Goal: Task Accomplishment & Management: Manage account settings

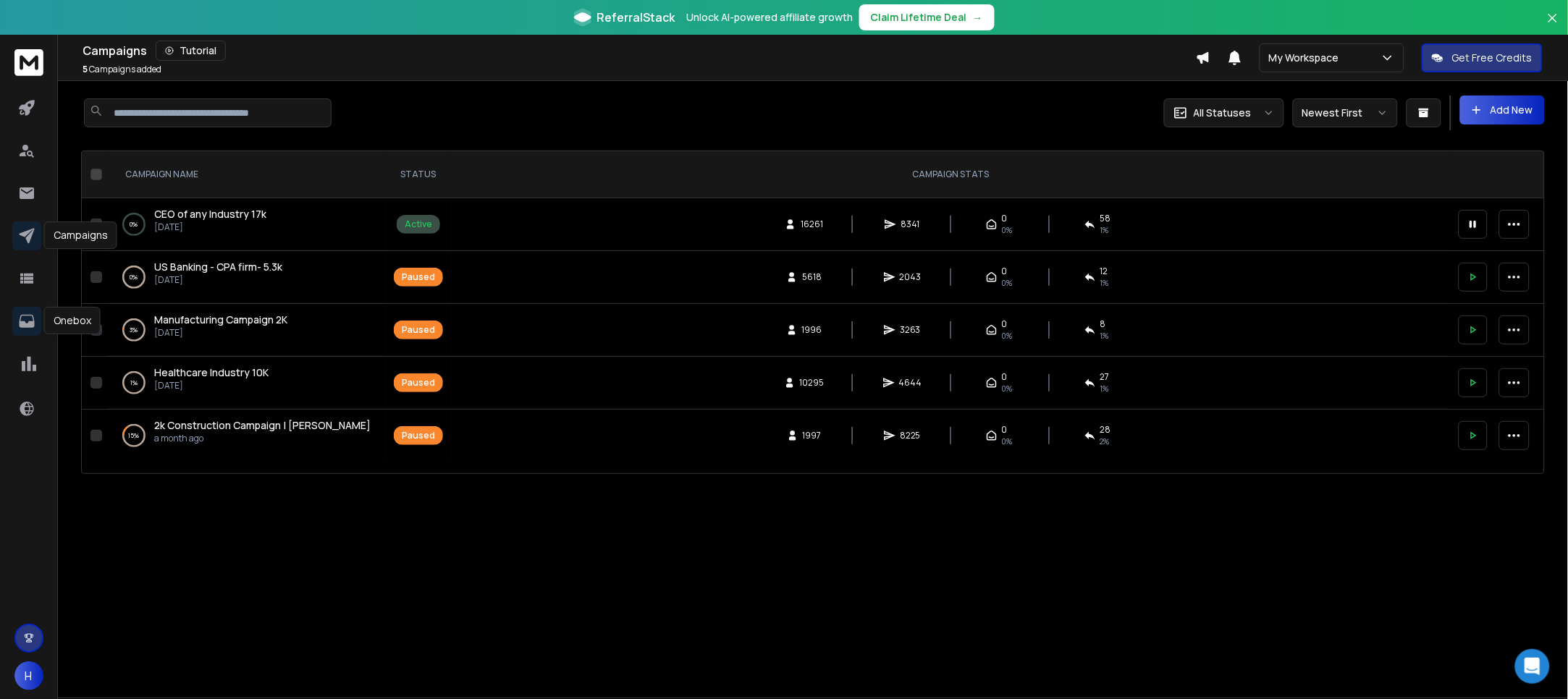
click at [26, 310] on link at bounding box center [26, 321] width 29 height 29
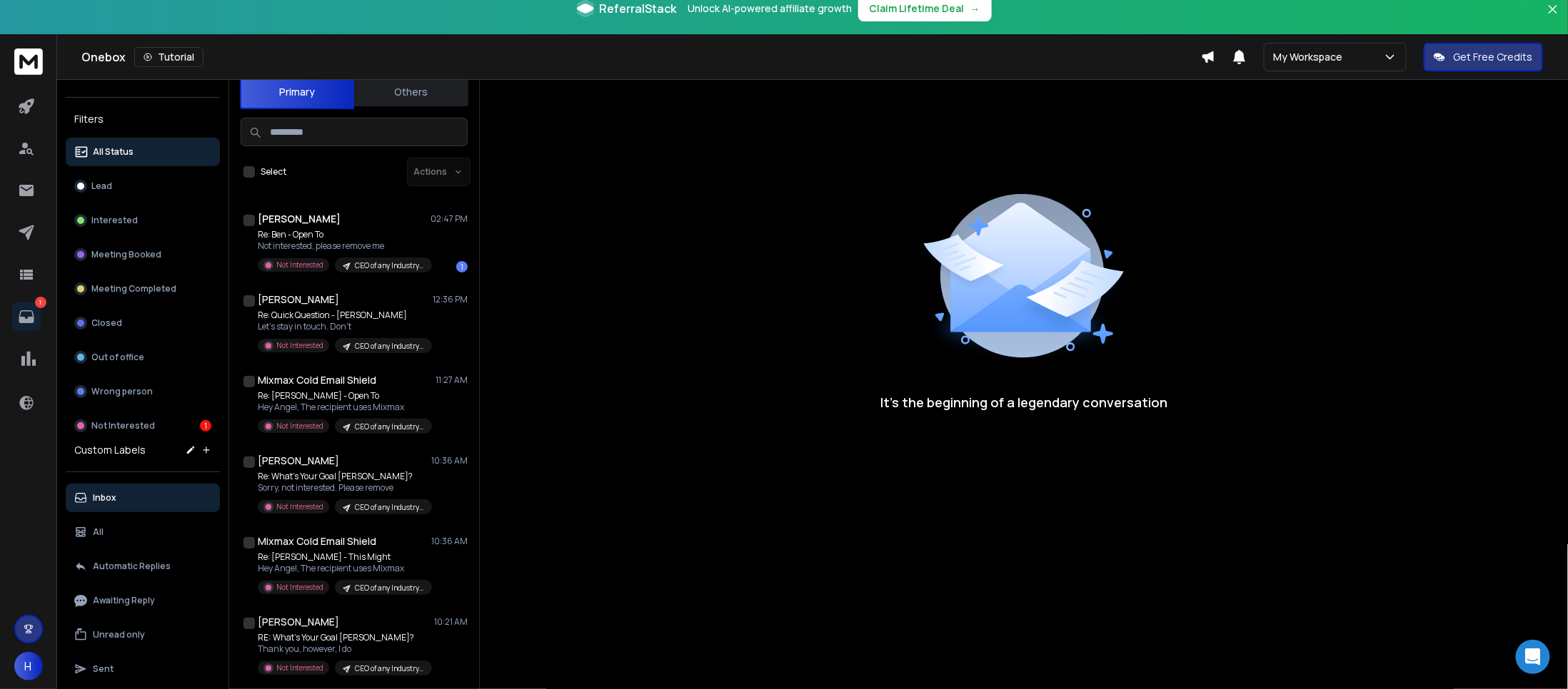
scroll to position [174, 0]
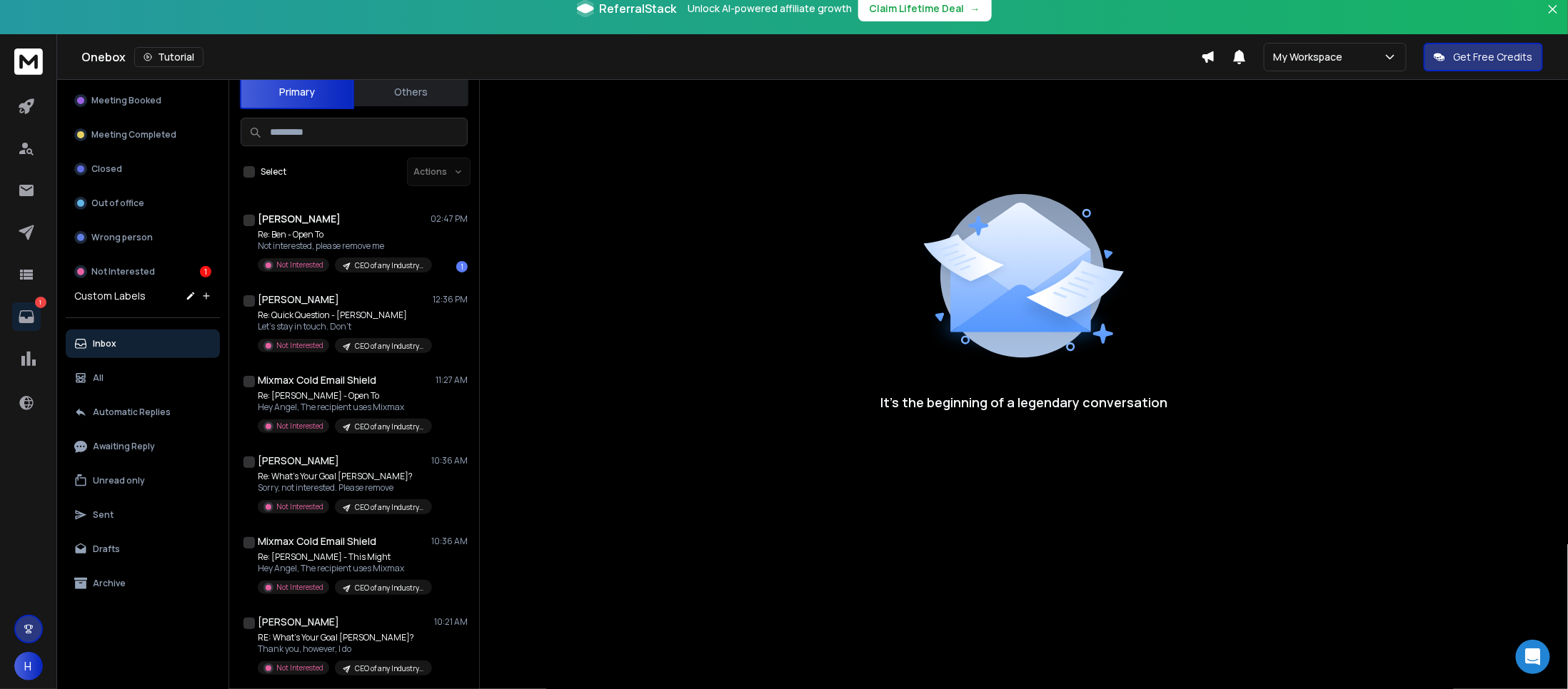
type button "on"
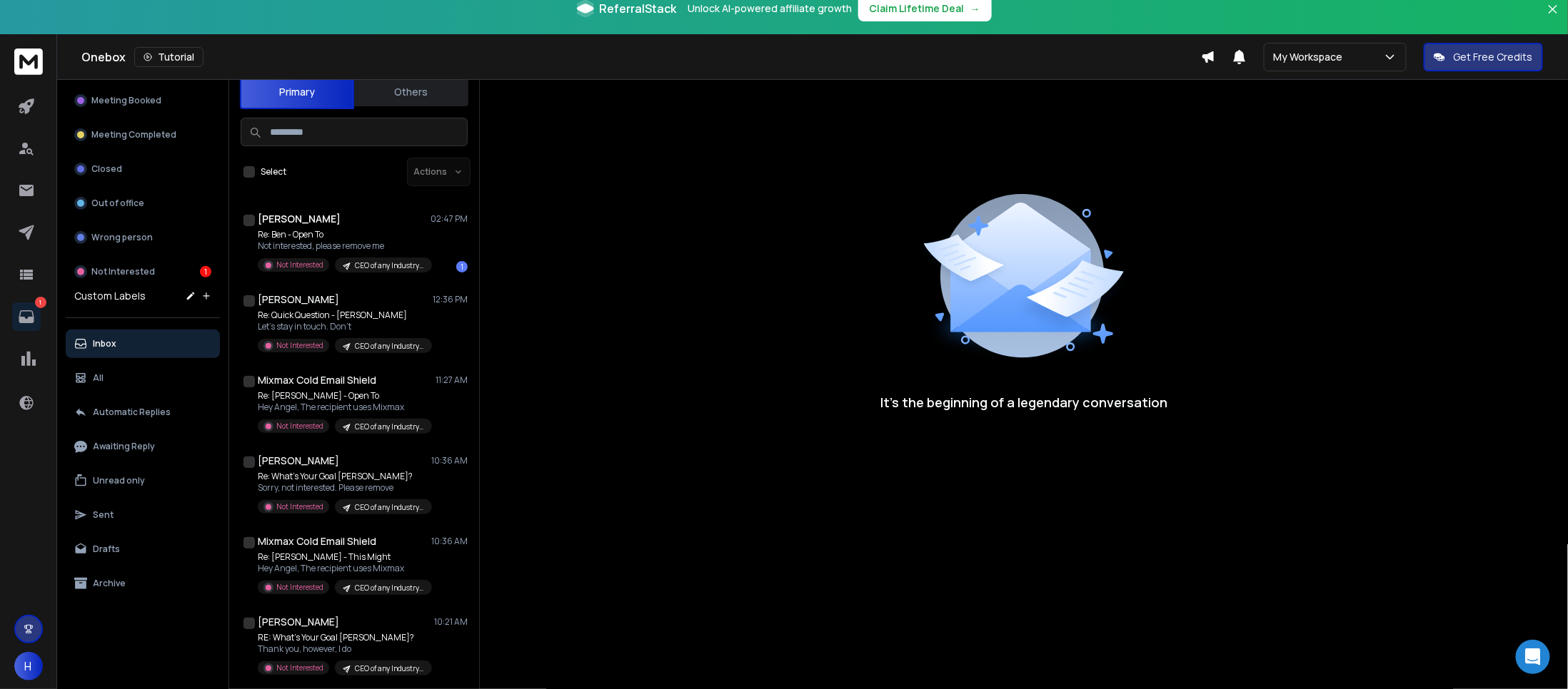
type button "on"
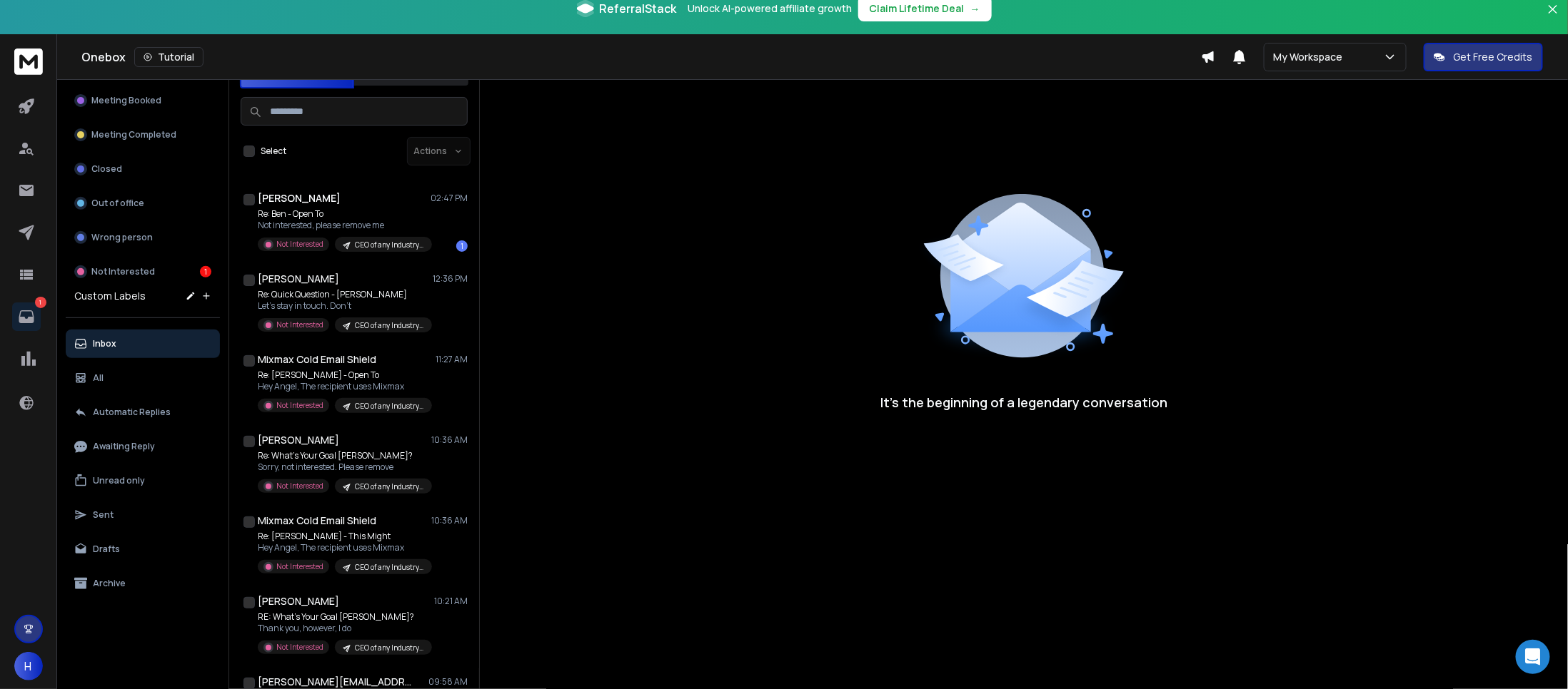
type button "on"
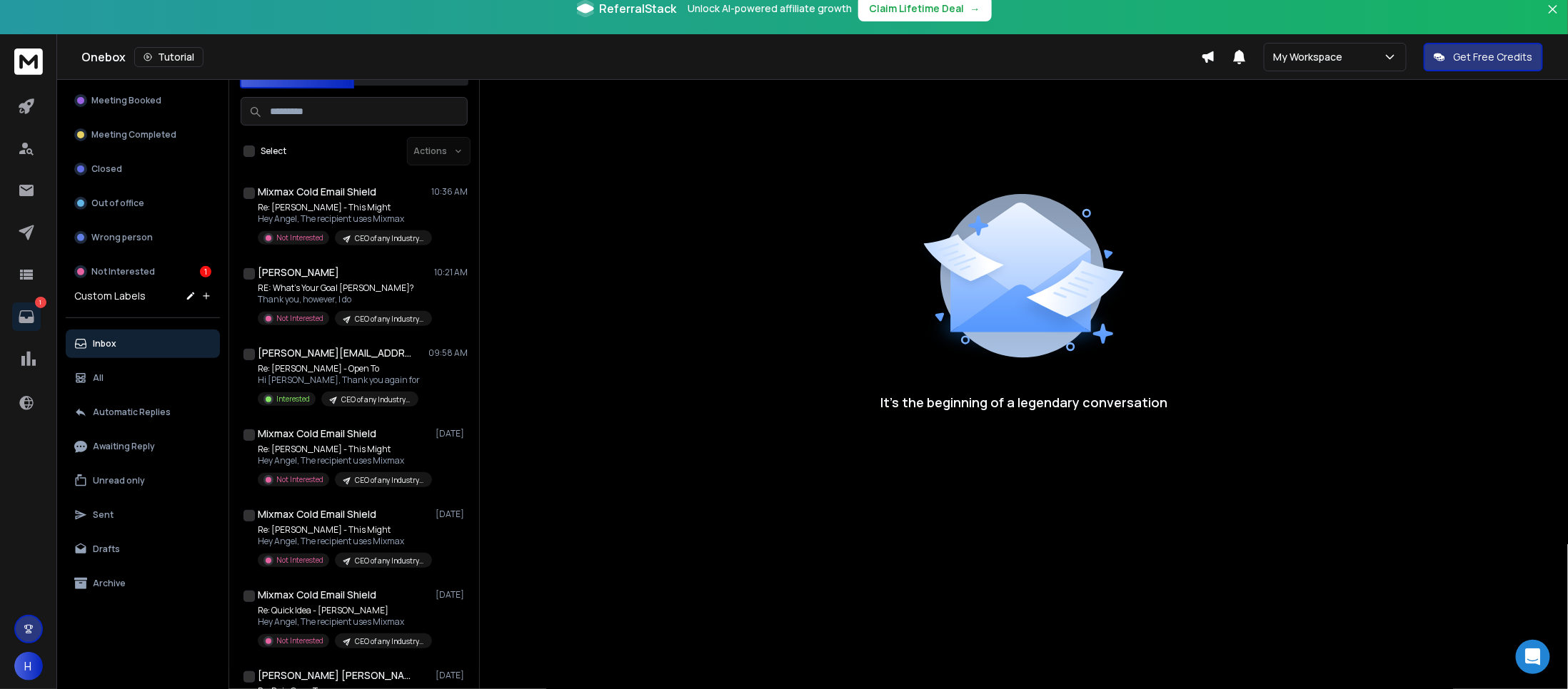
type button "on"
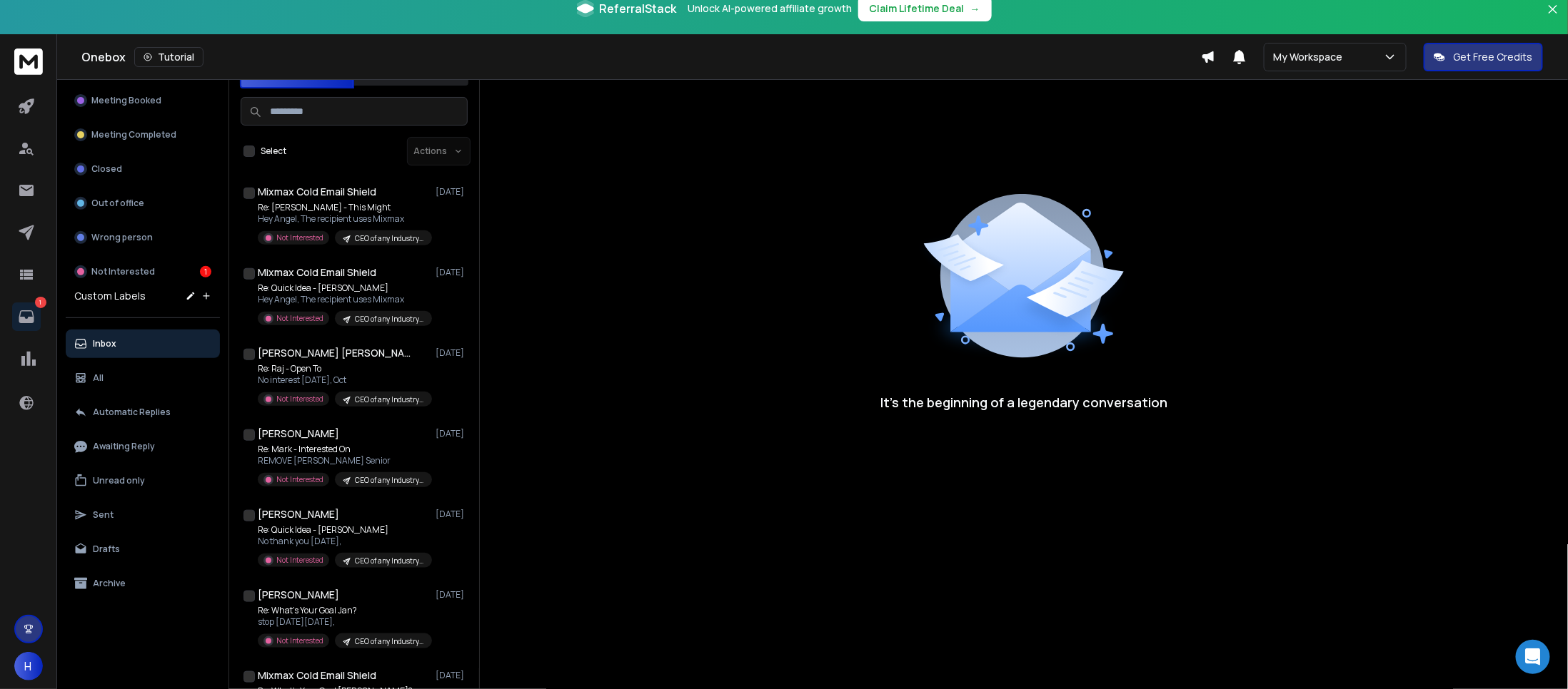
type button "on"
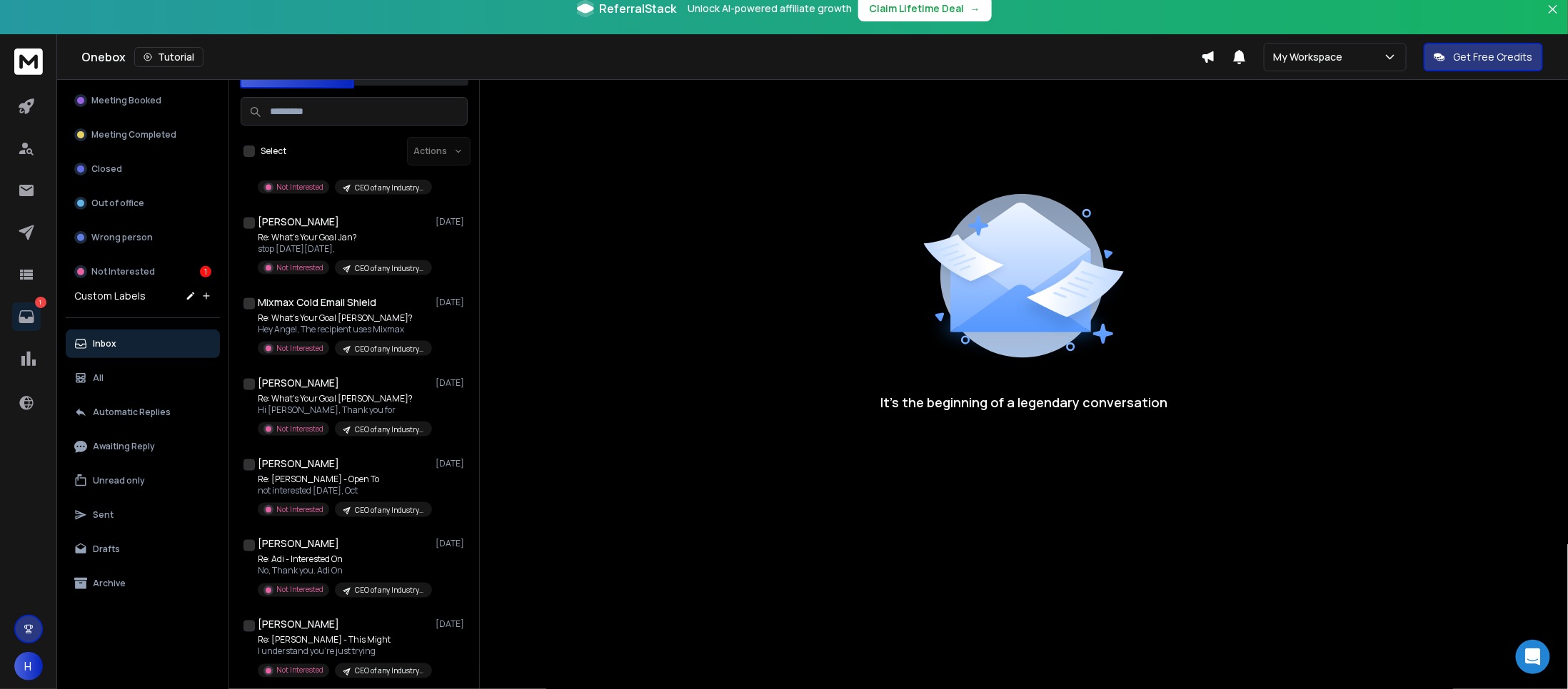
type button "on"
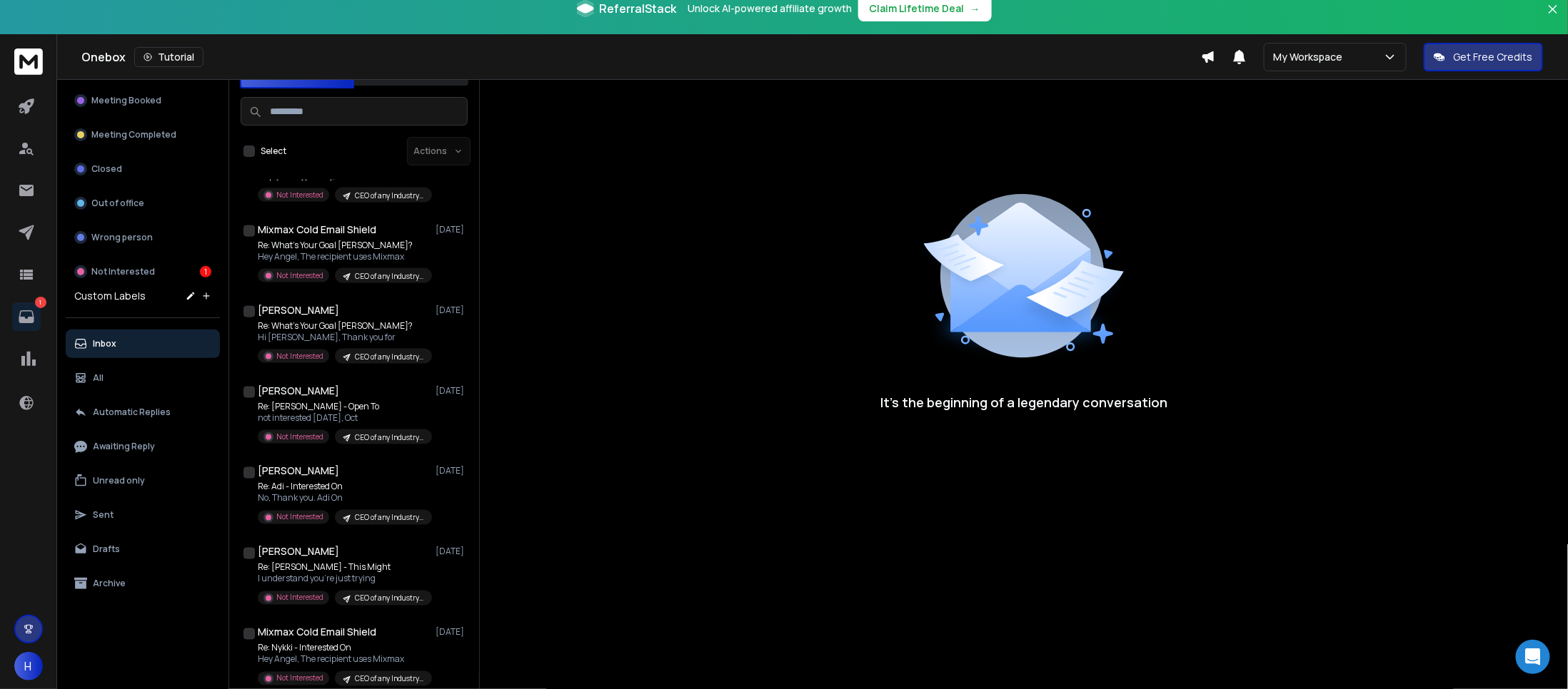
type button "on"
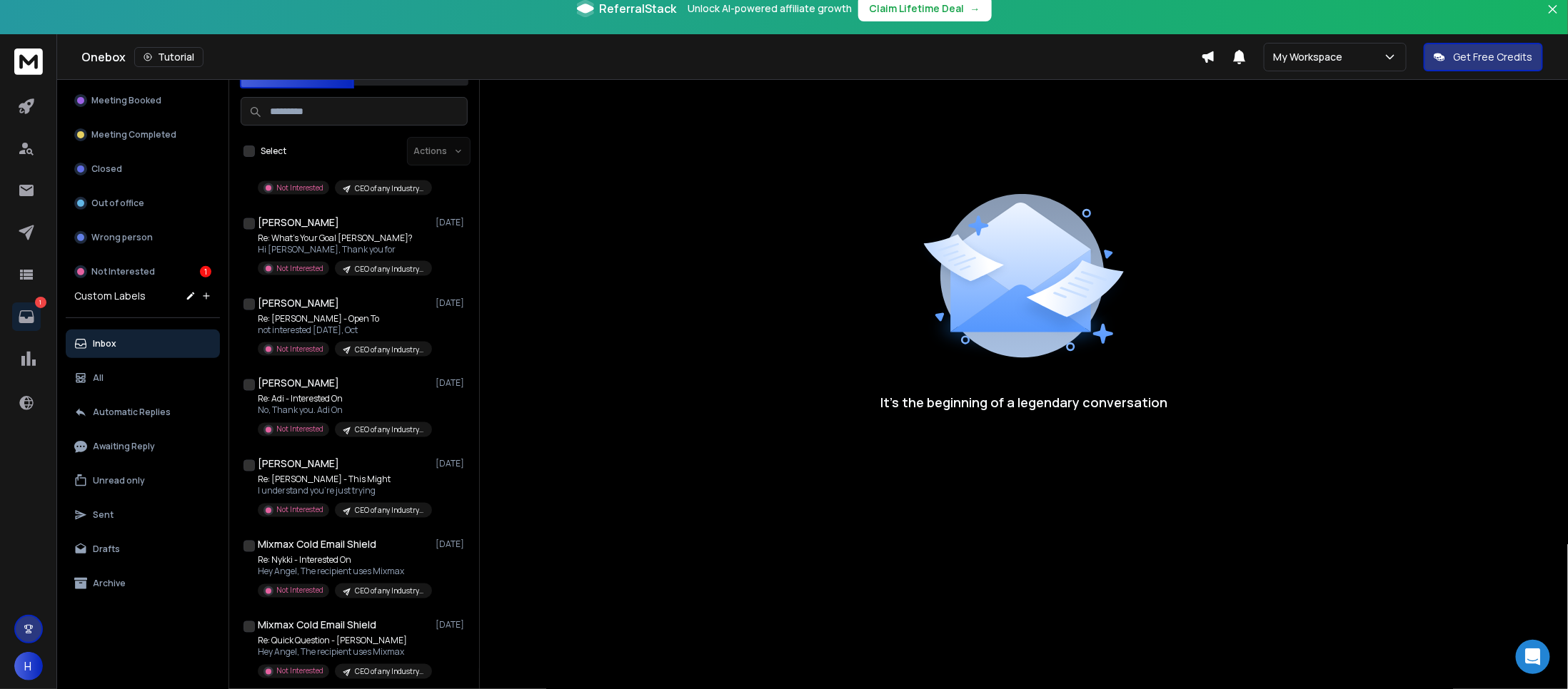
type button "on"
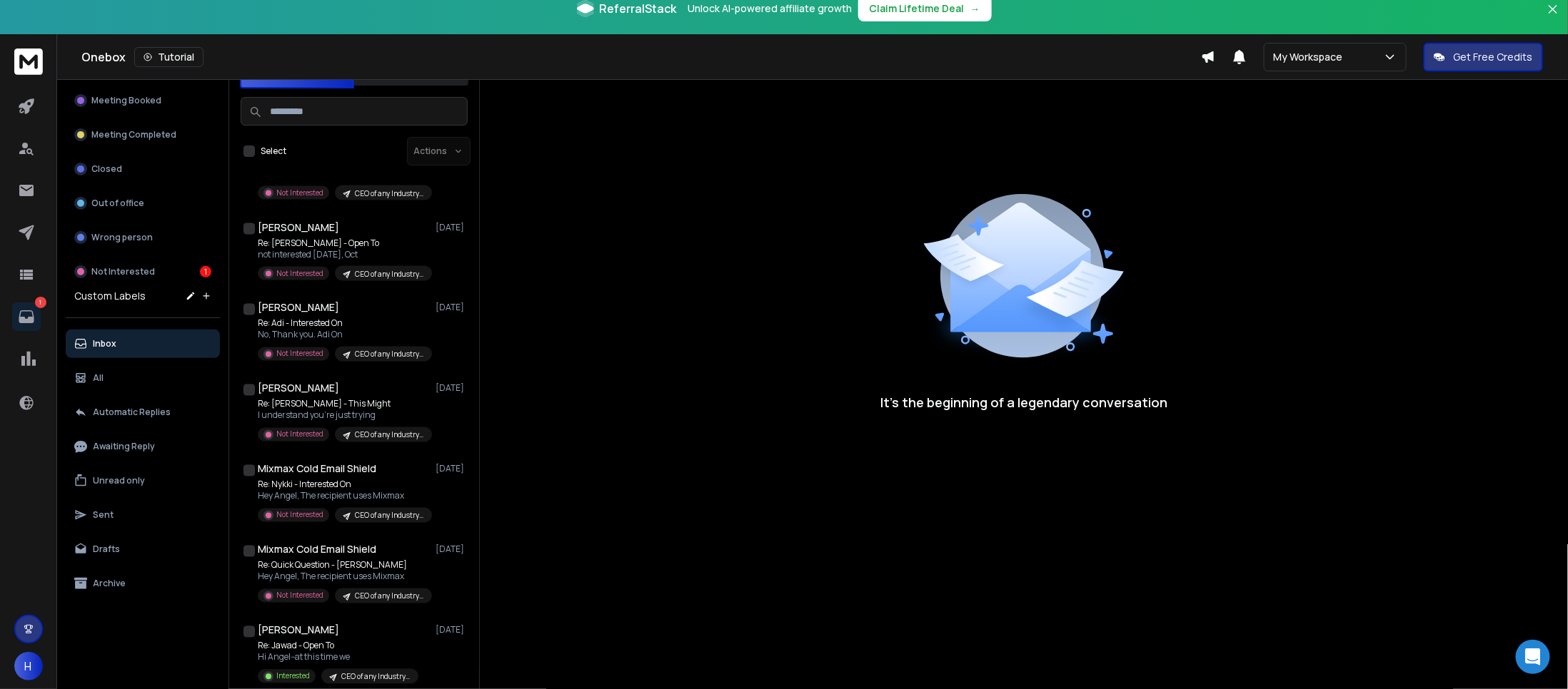
type button "on"
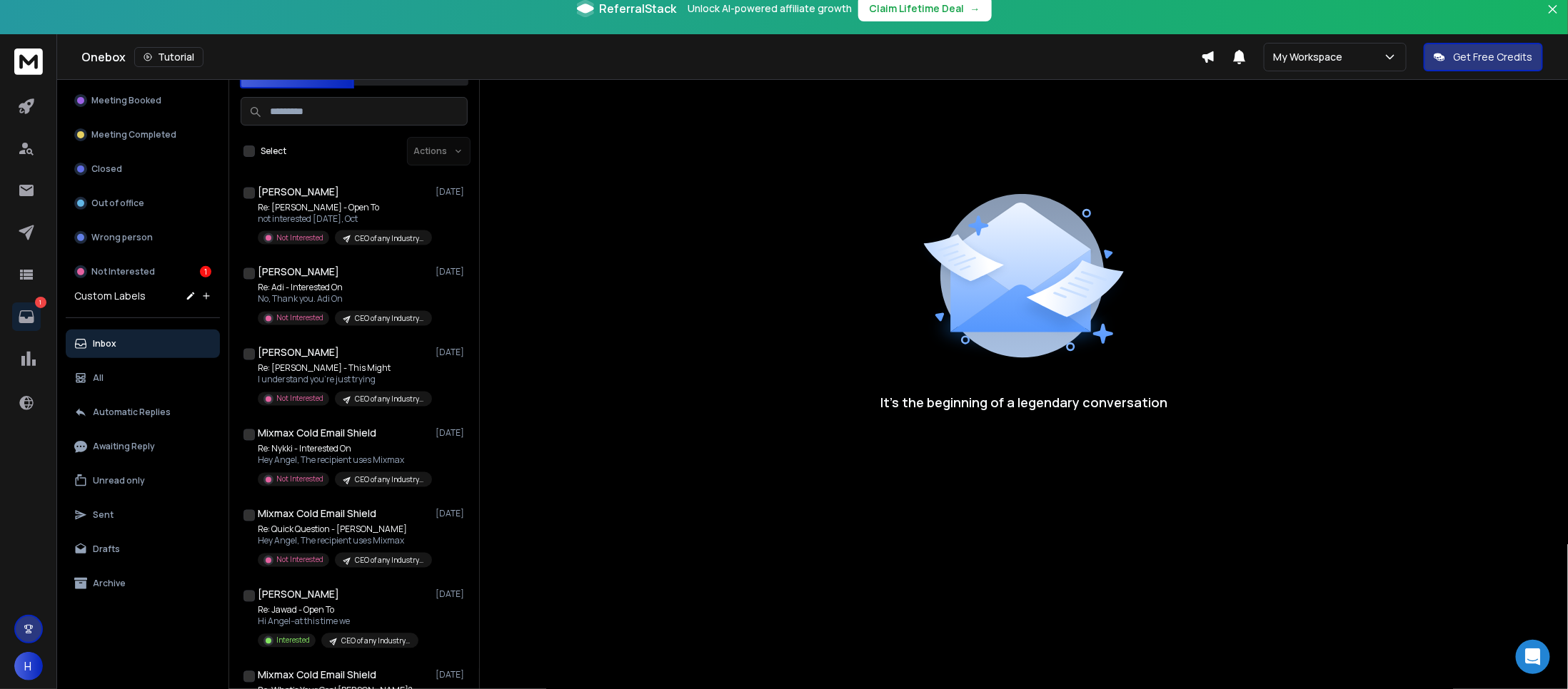
type button "on"
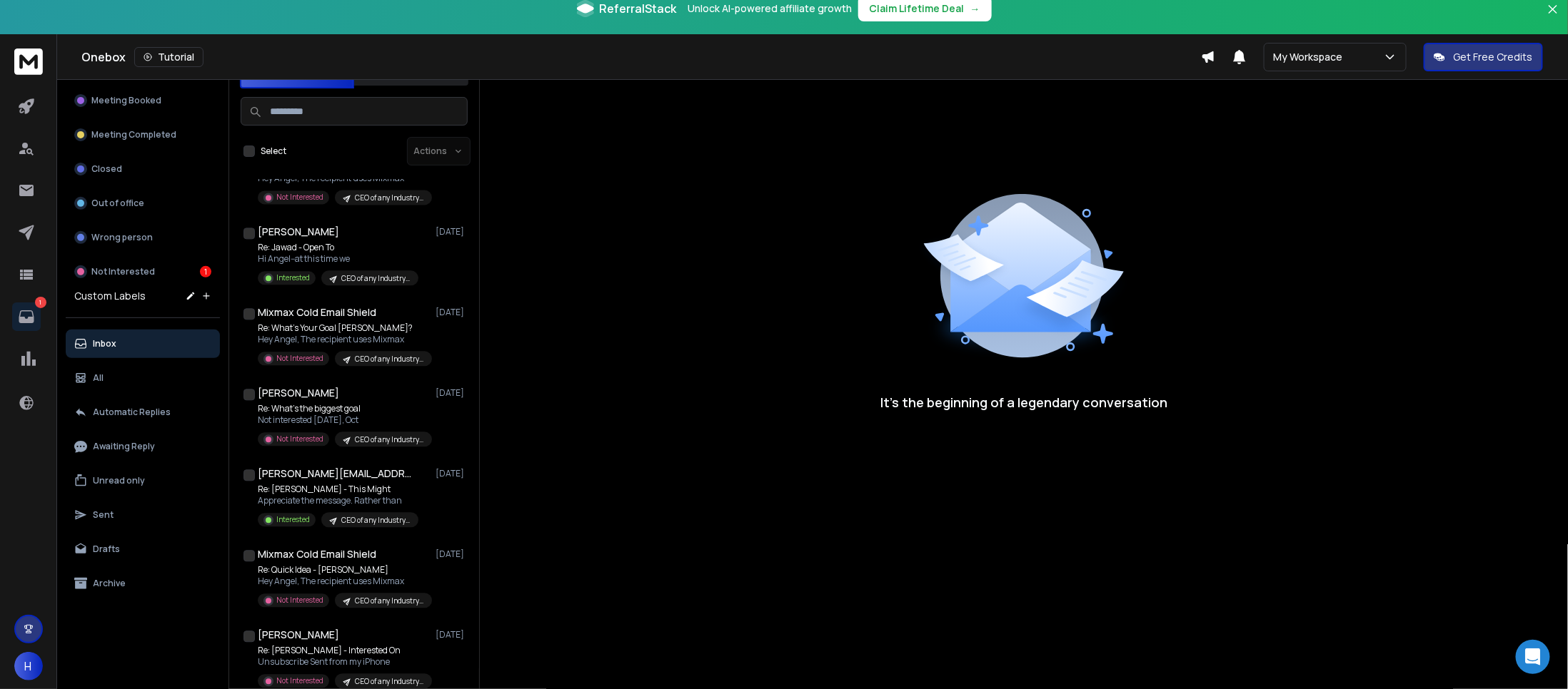
type button "on"
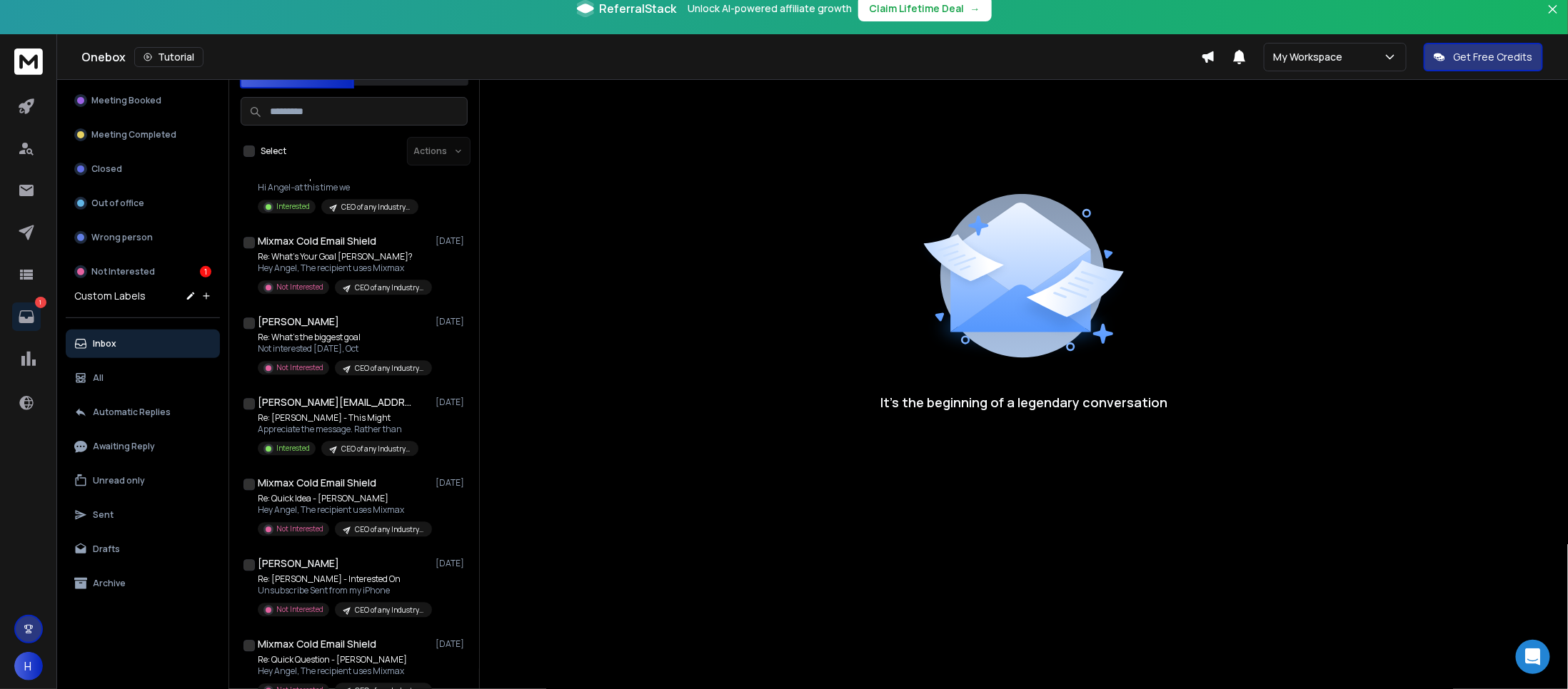
type button "on"
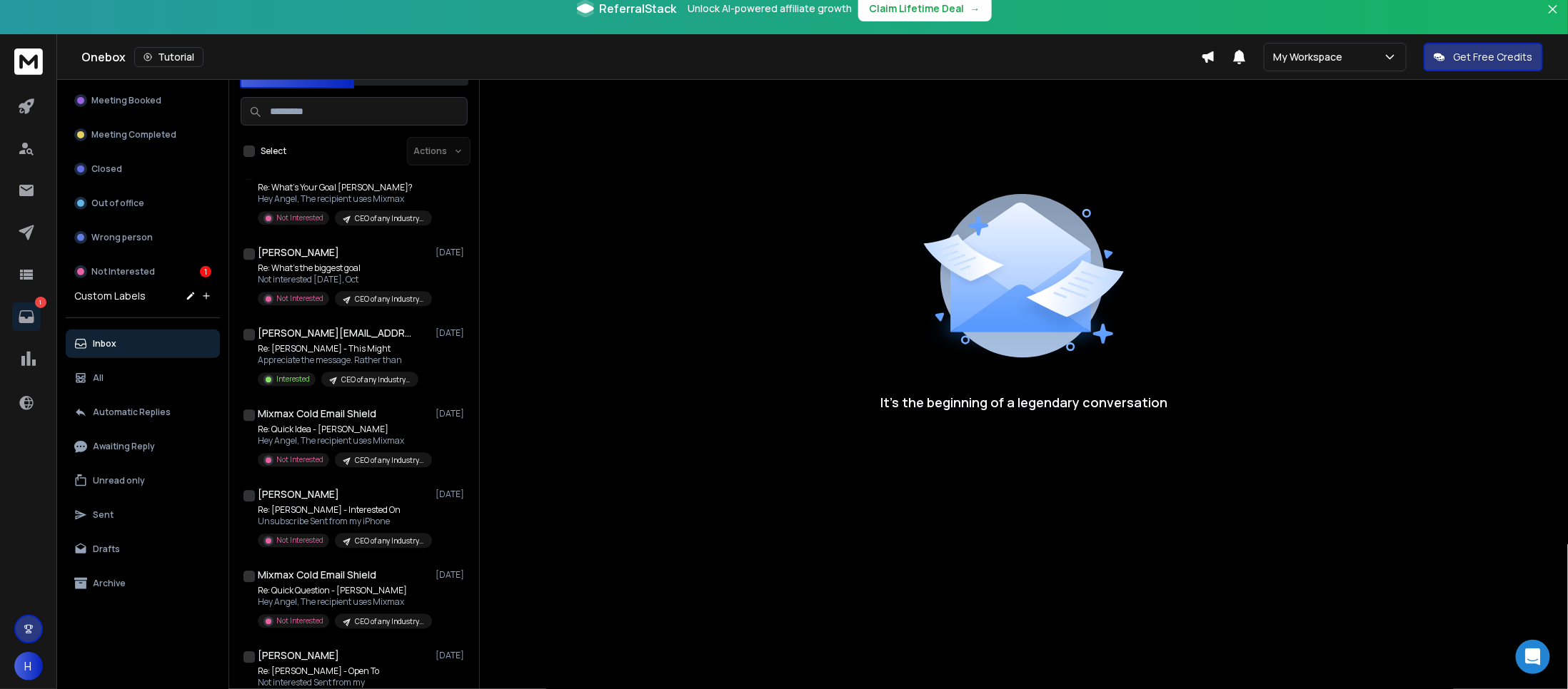
type button "on"
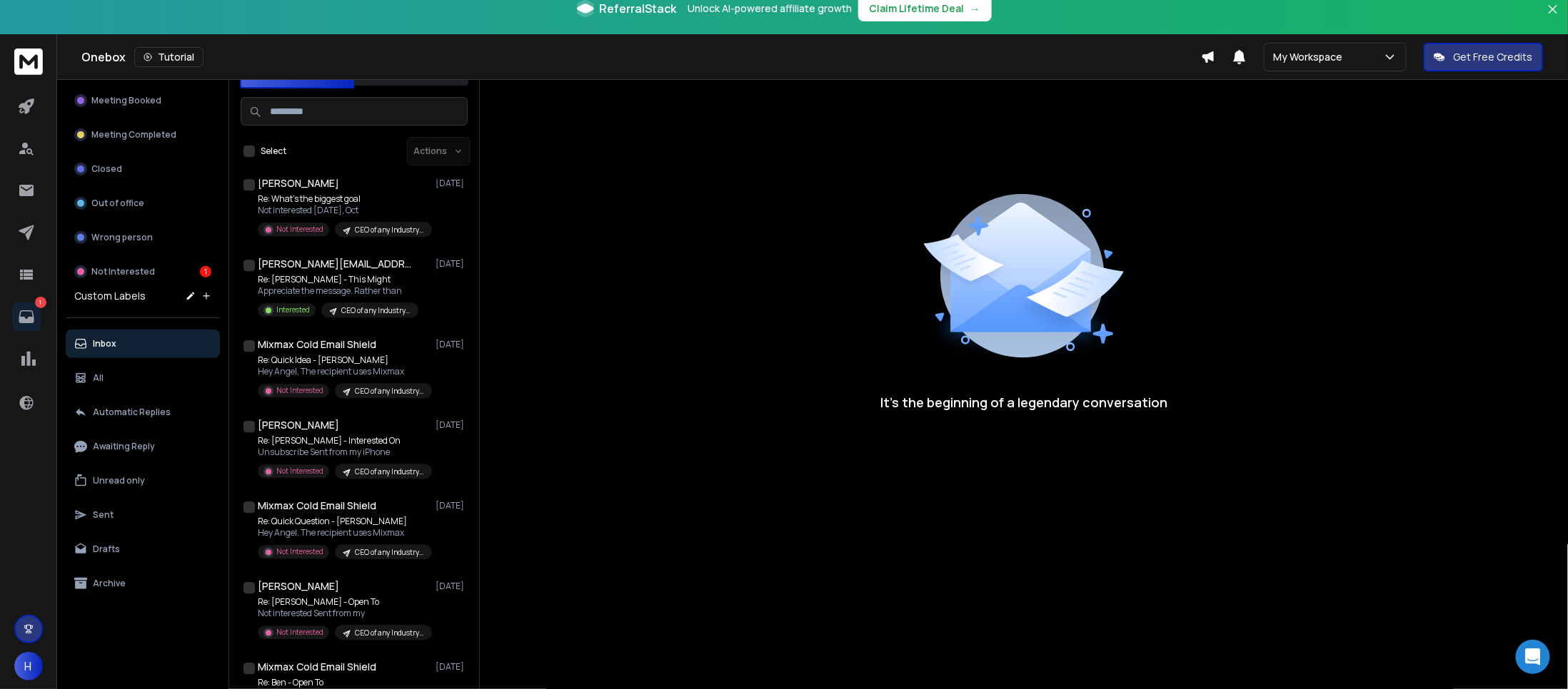
type button "on"
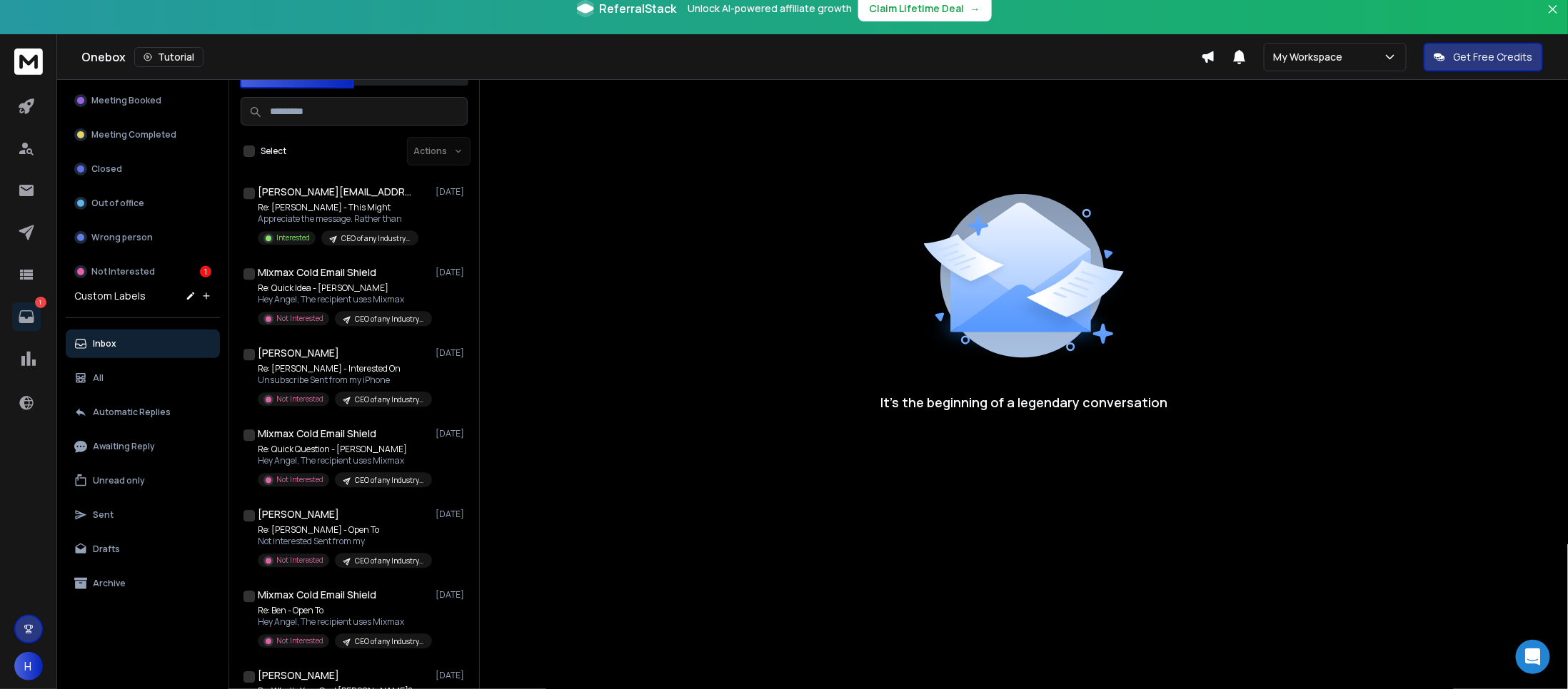
type button "on"
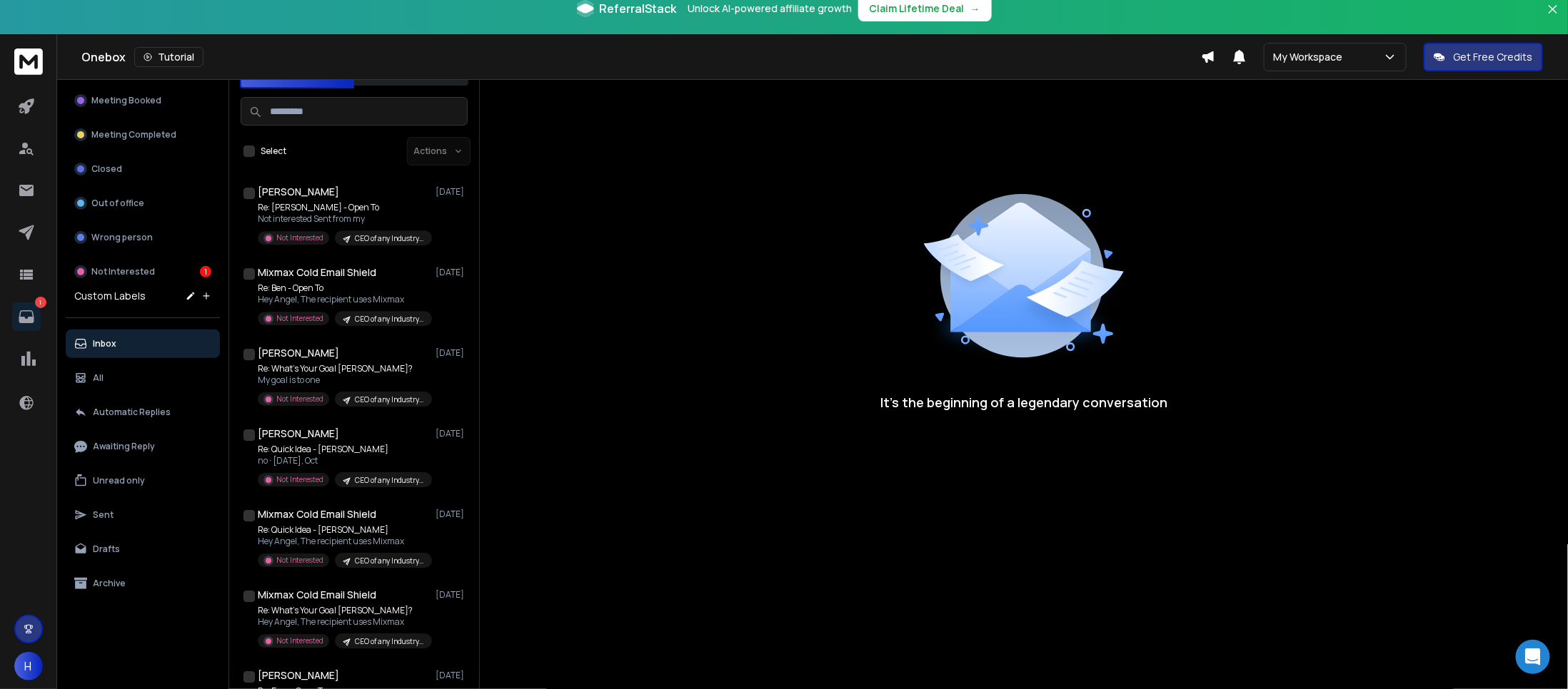
type button "on"
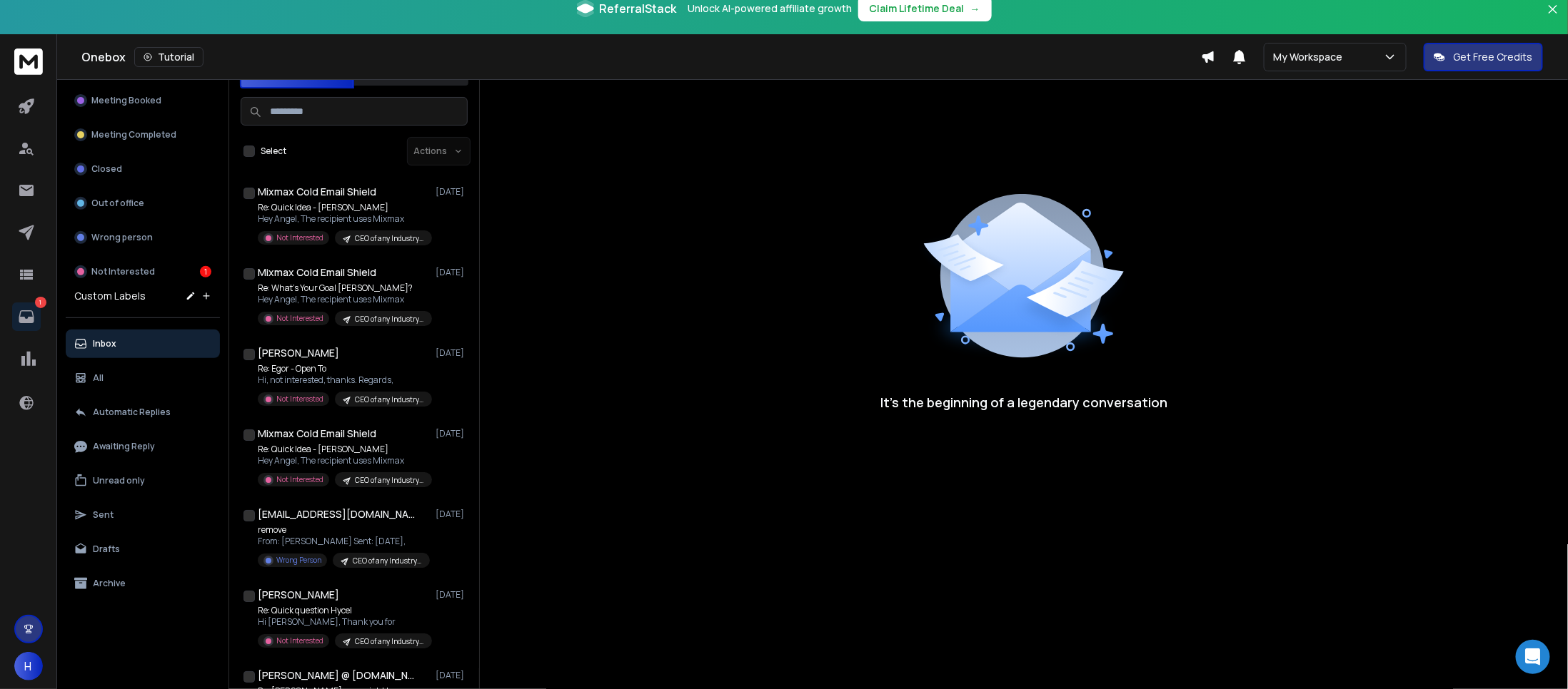
type button "on"
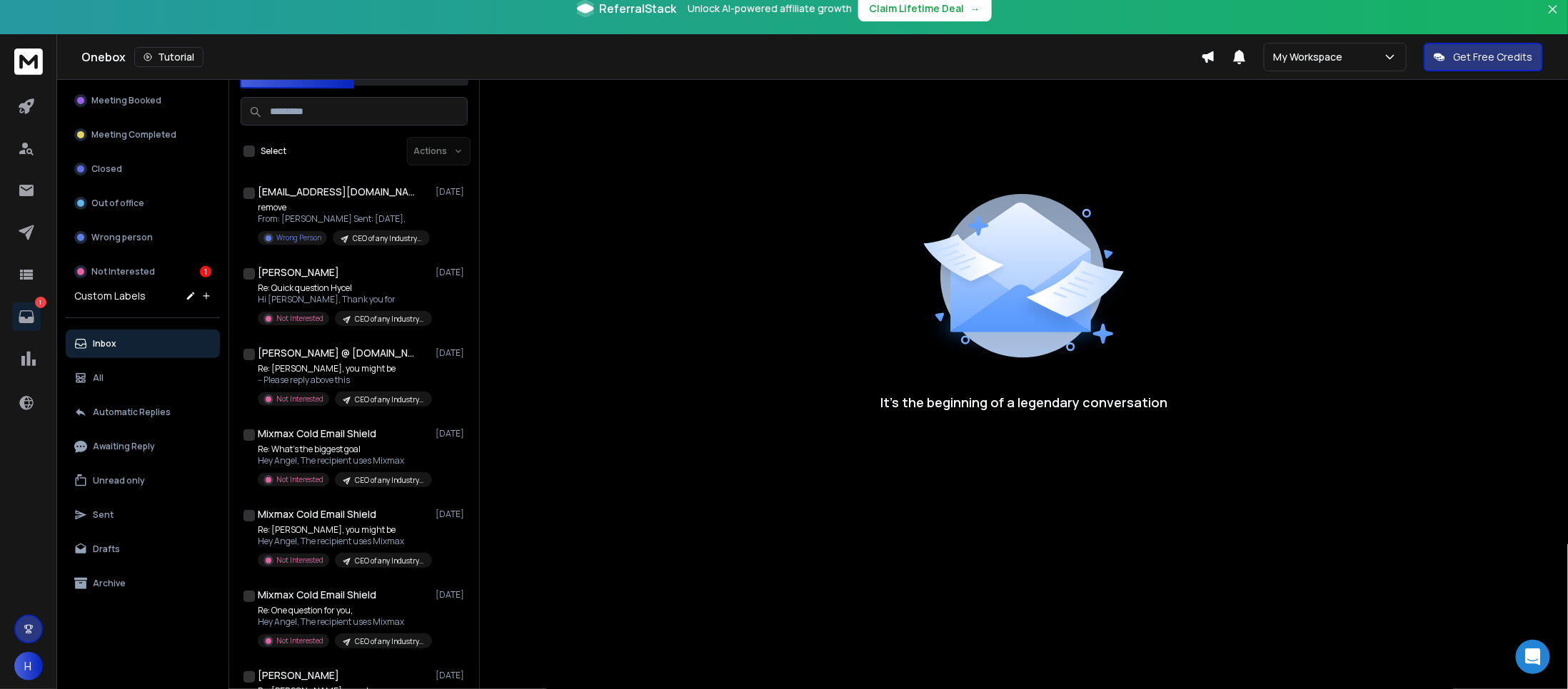
type button "on"
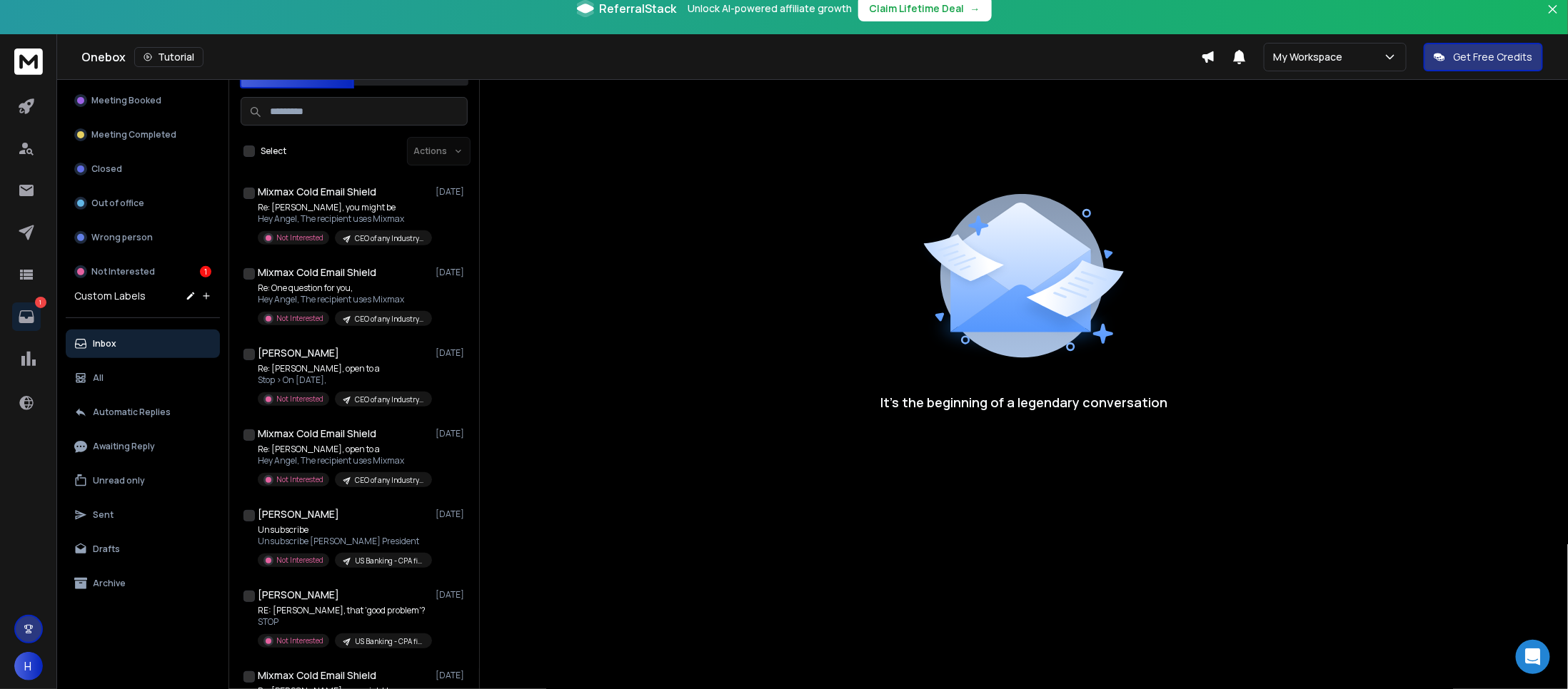
type button "on"
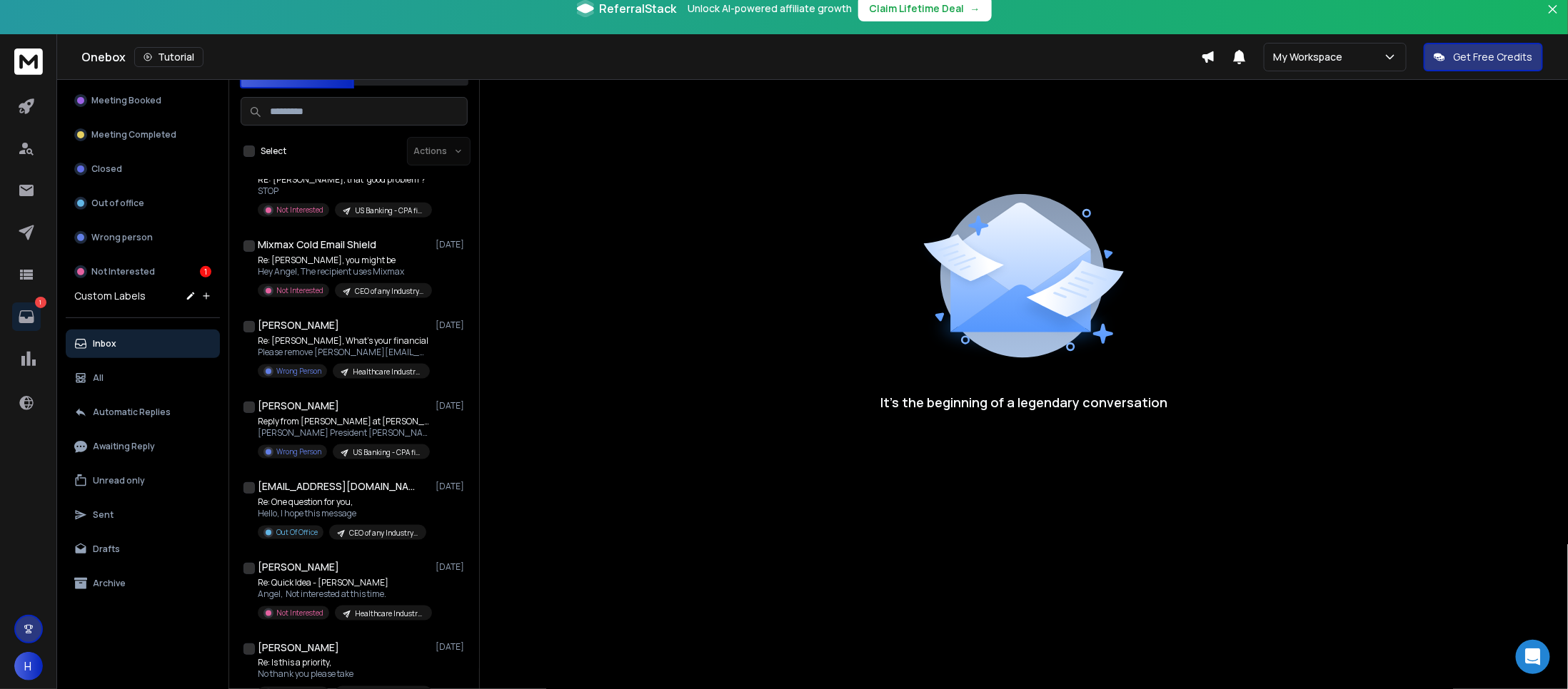
type button "on"
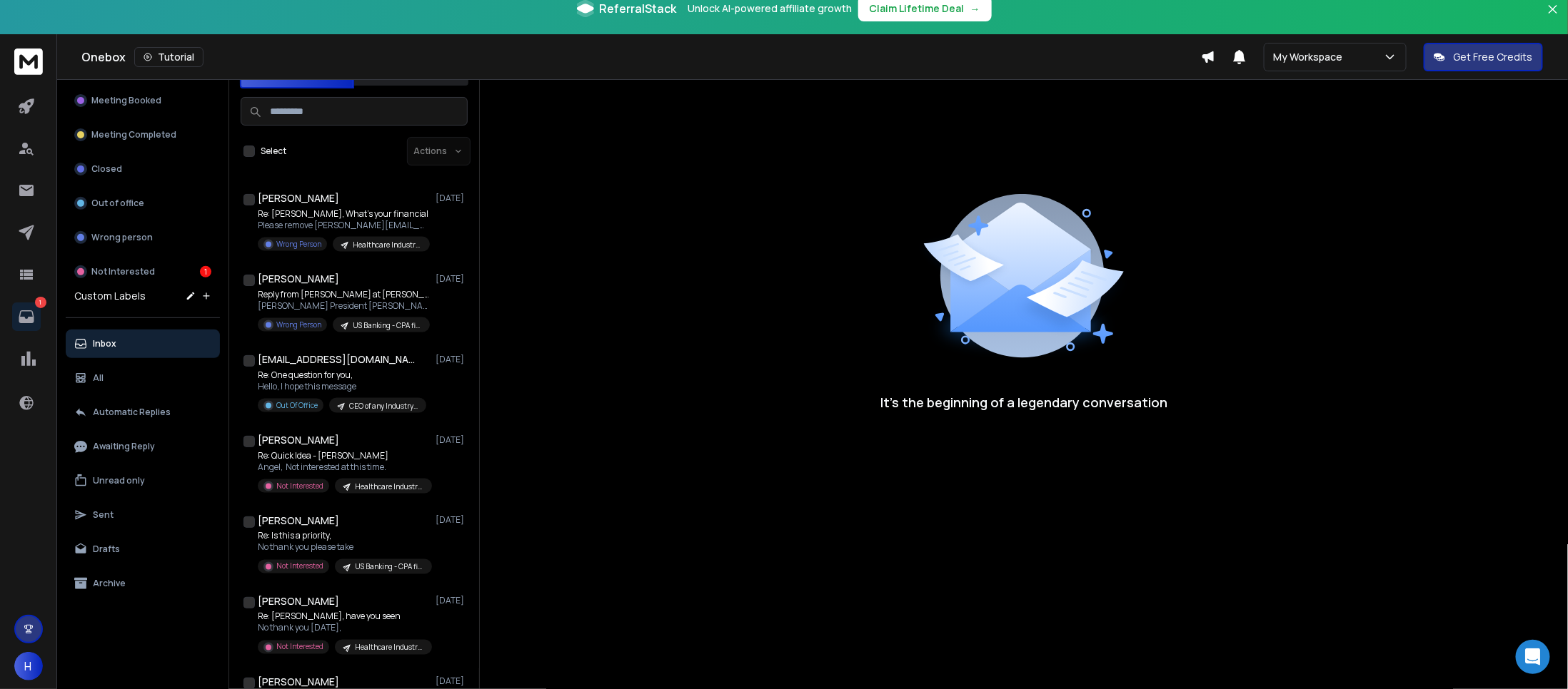
type button "on"
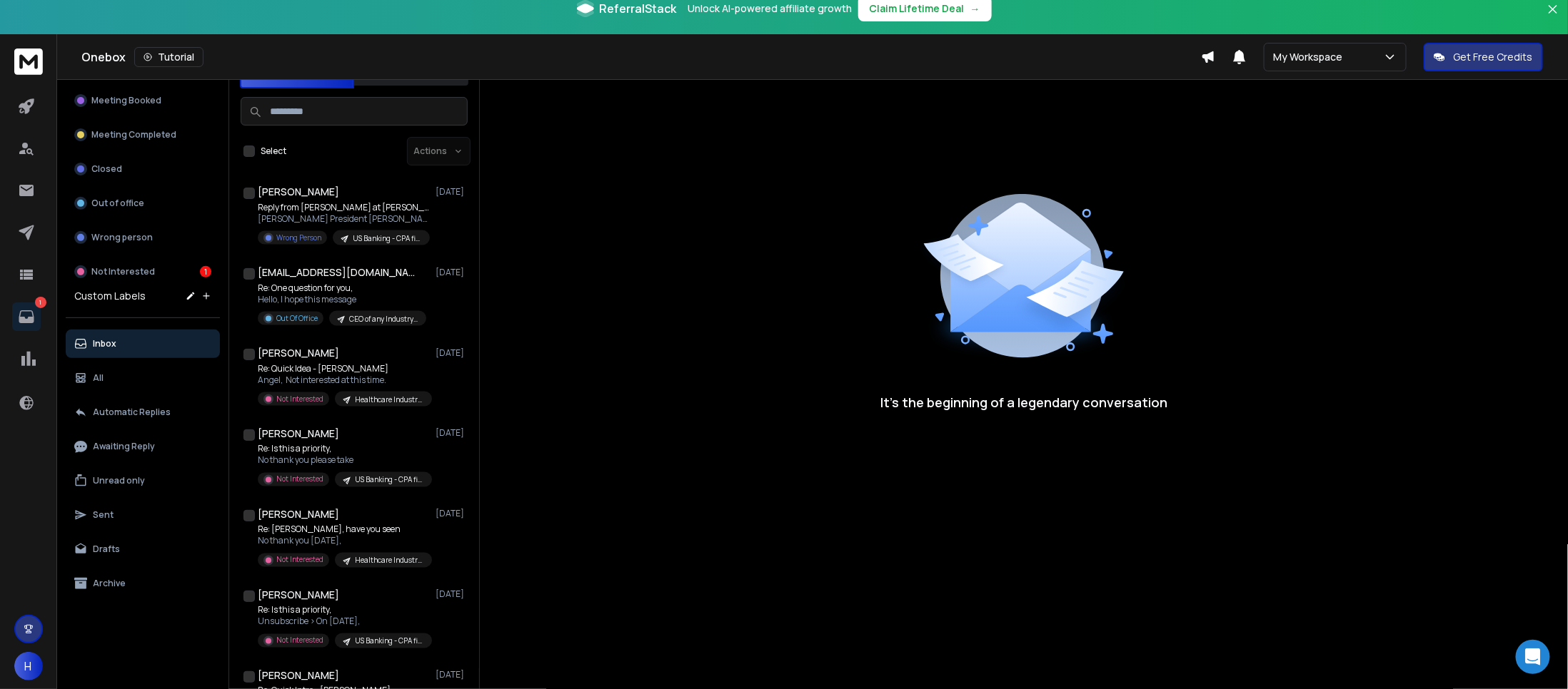
type button "on"
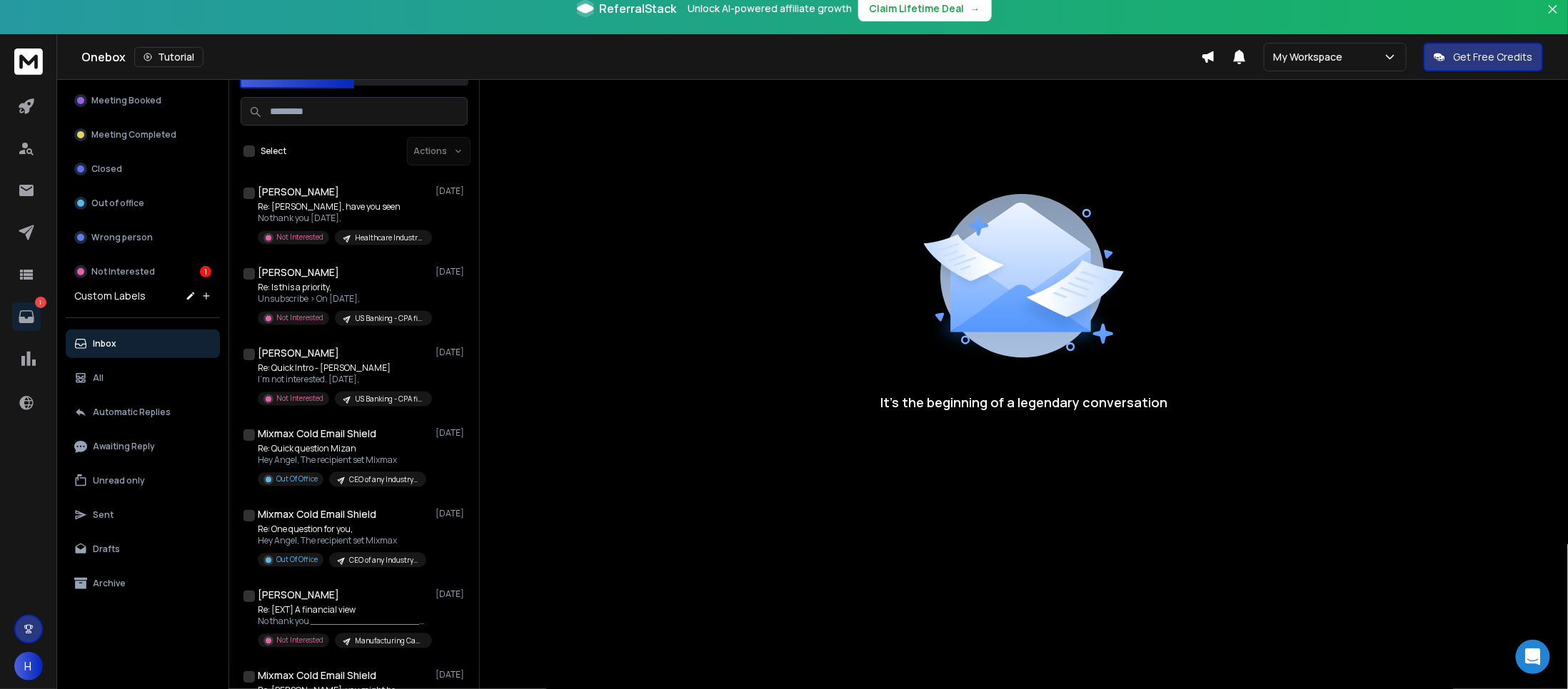
type button "on"
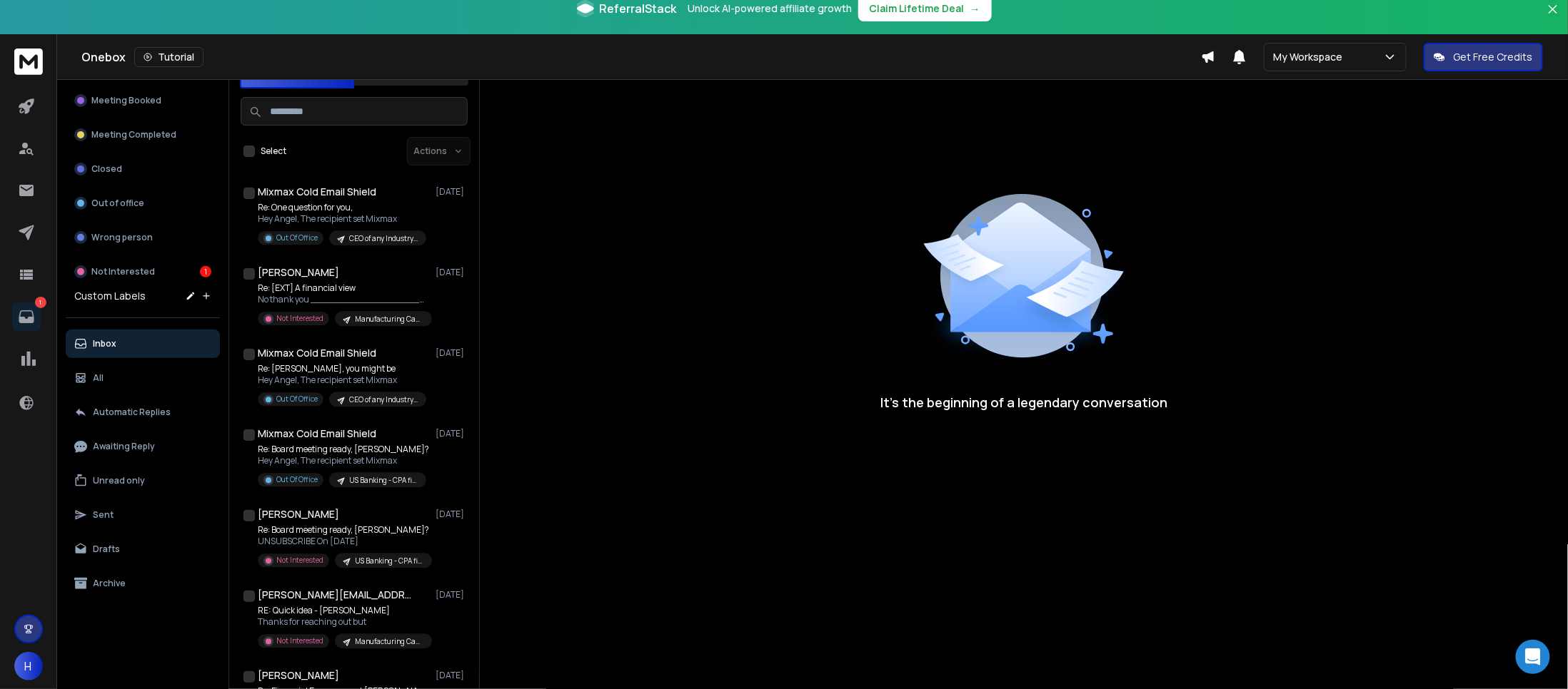
type button "on"
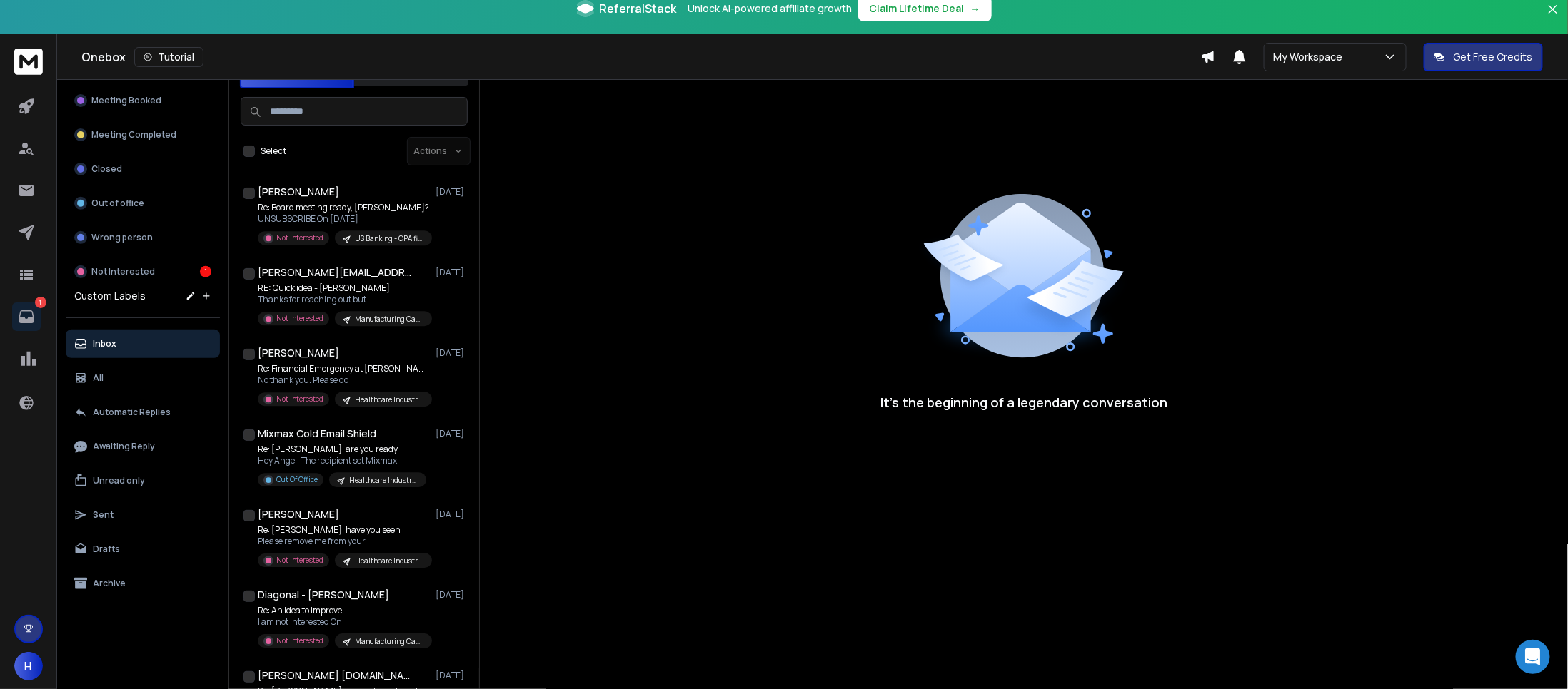
type button "on"
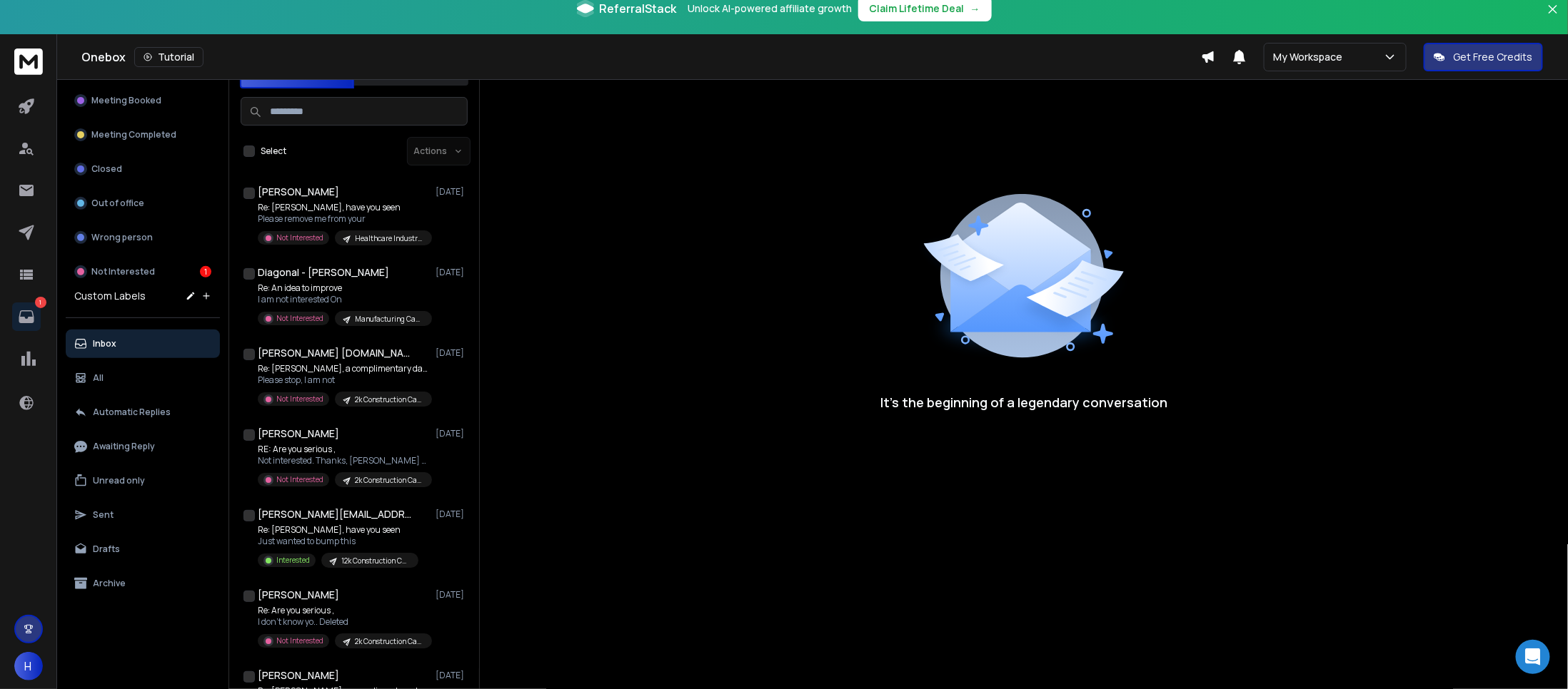
type button "on"
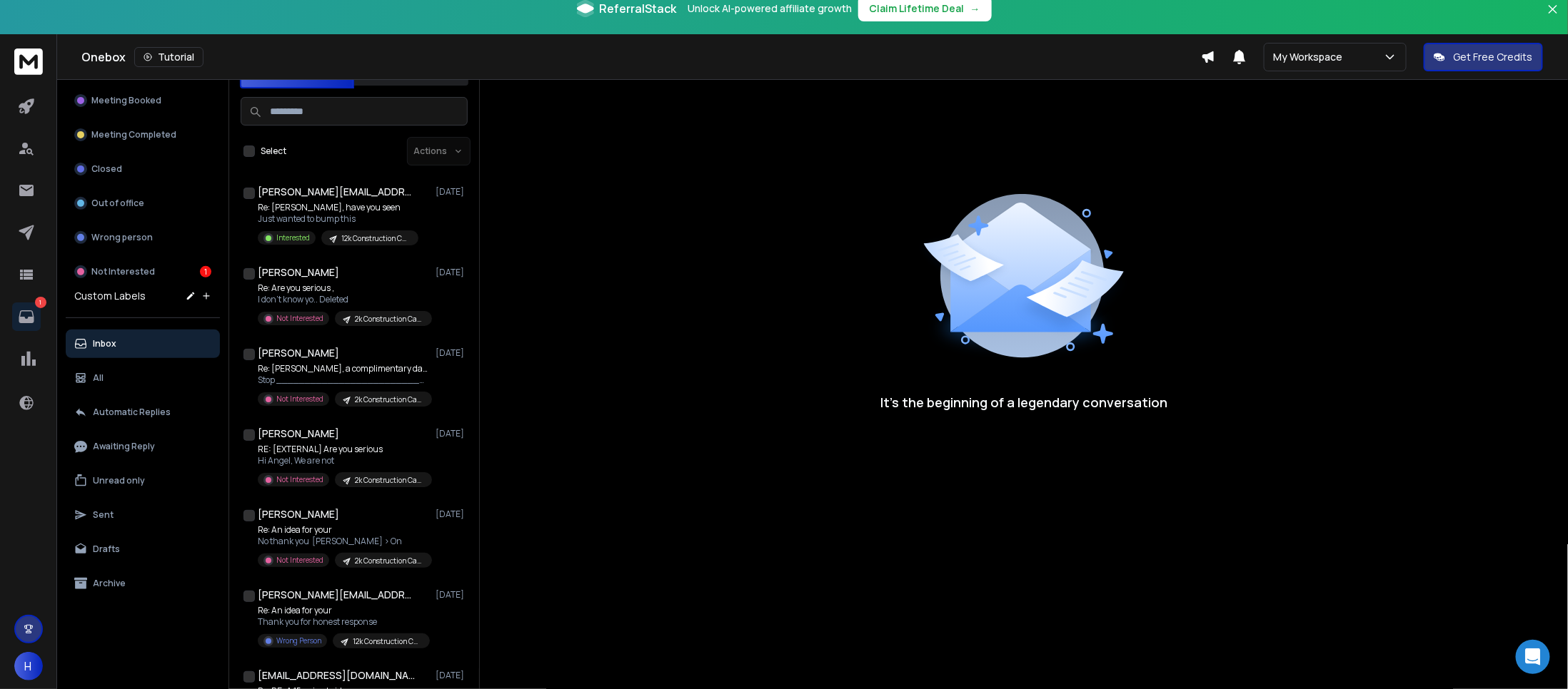
type button "on"
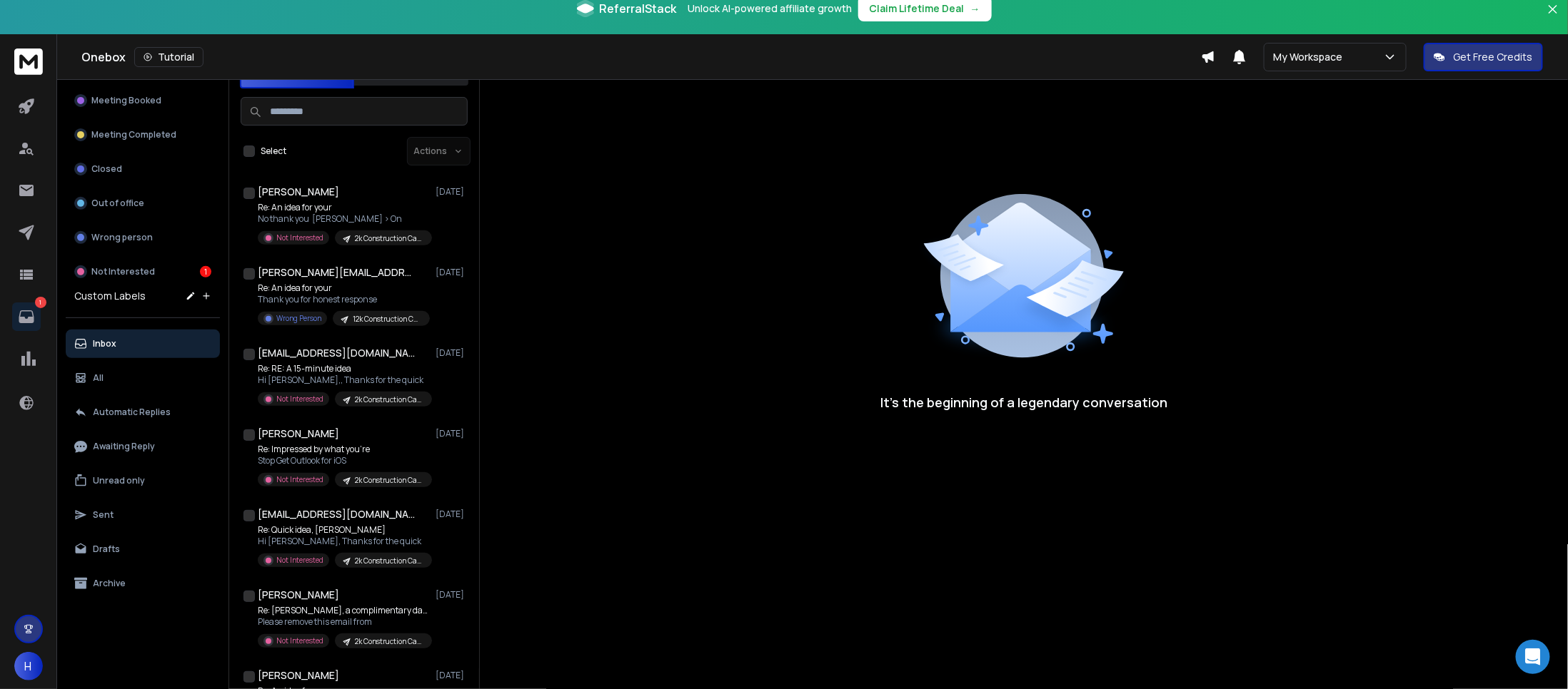
type button "on"
click at [243, 430] on button "on" at bounding box center [249, 435] width 11 height 11
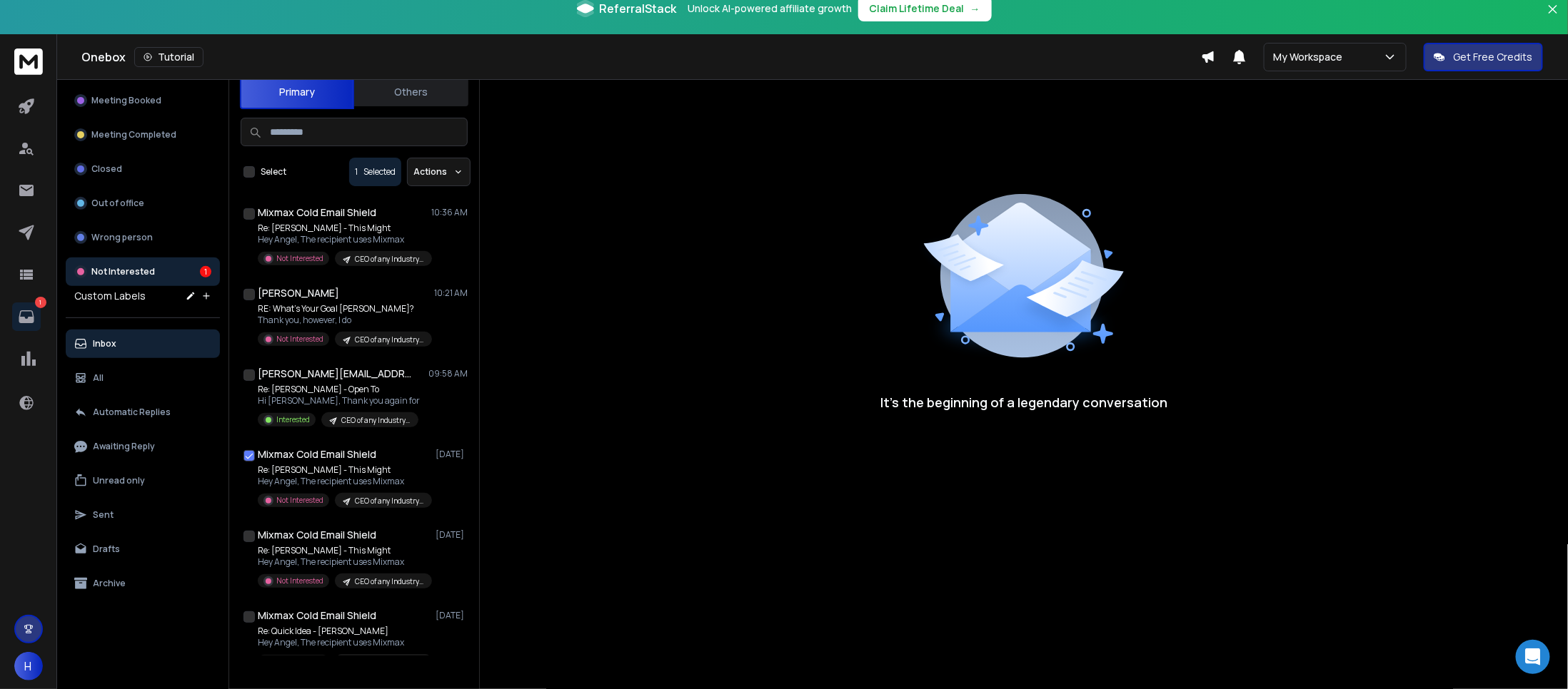
click at [135, 266] on p "Not Interested" at bounding box center [123, 272] width 63 height 11
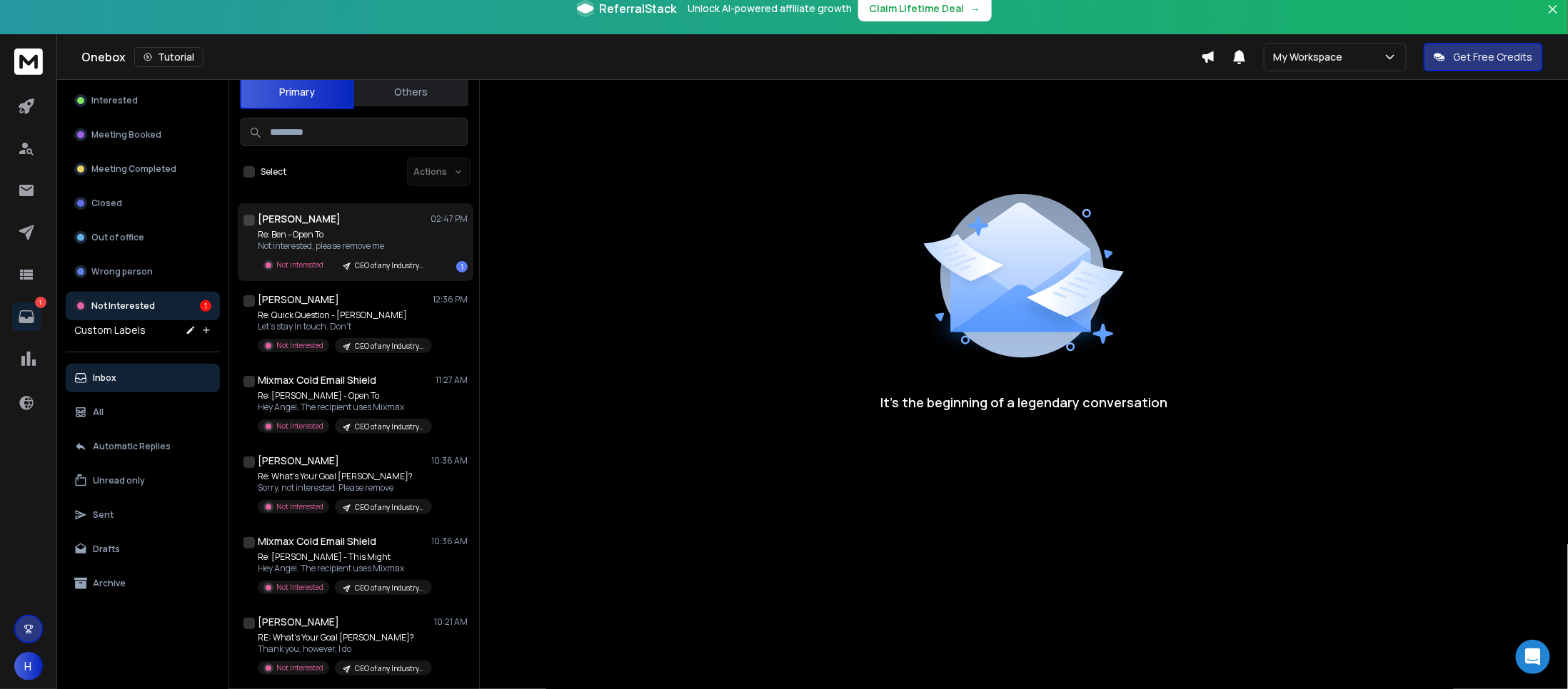
click at [340, 233] on p "Re: Ben - Open To" at bounding box center [343, 235] width 171 height 11
